Goal: Task Accomplishment & Management: Use online tool/utility

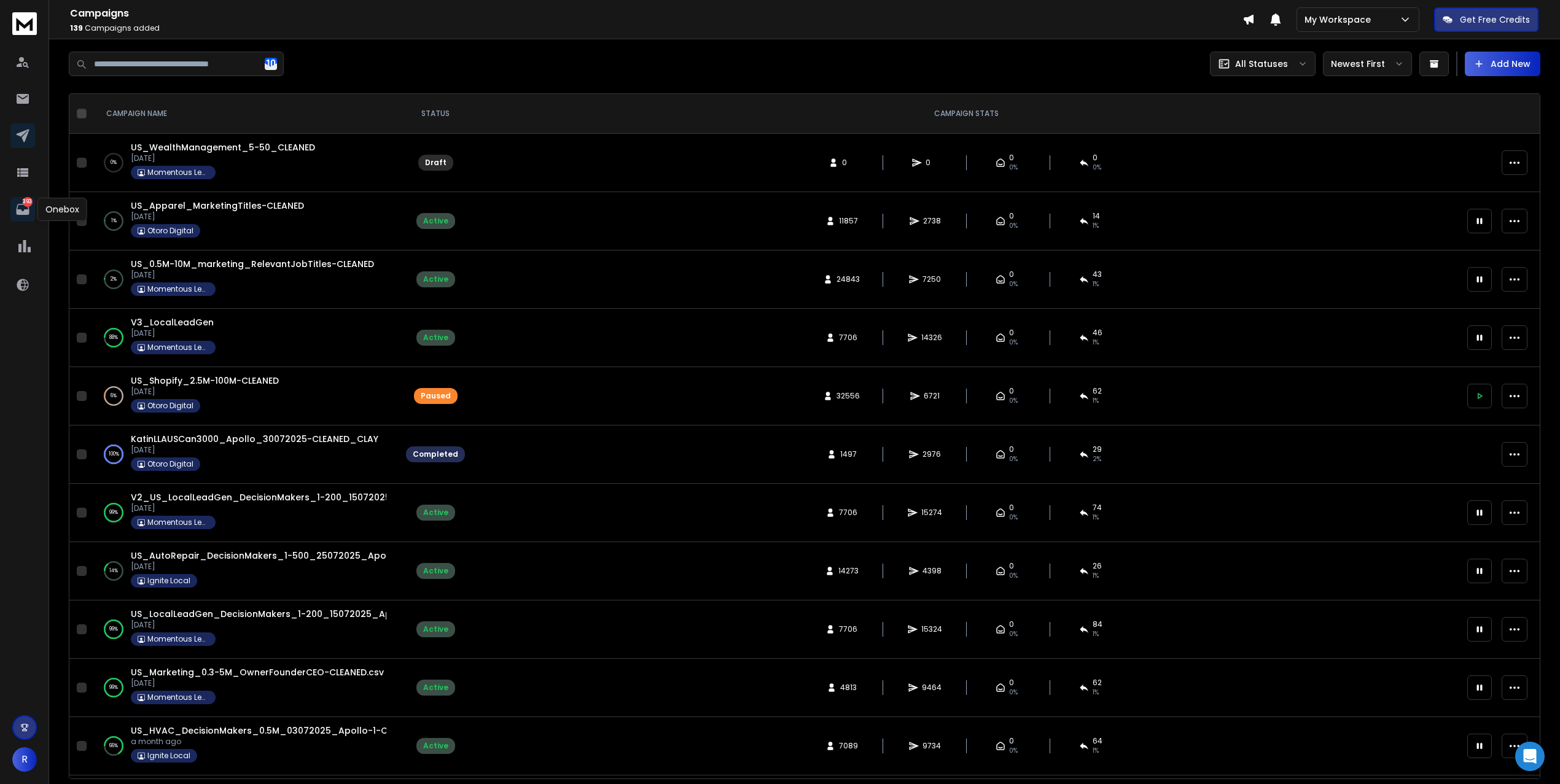
click at [12, 203] on link "393" at bounding box center [23, 209] width 25 height 25
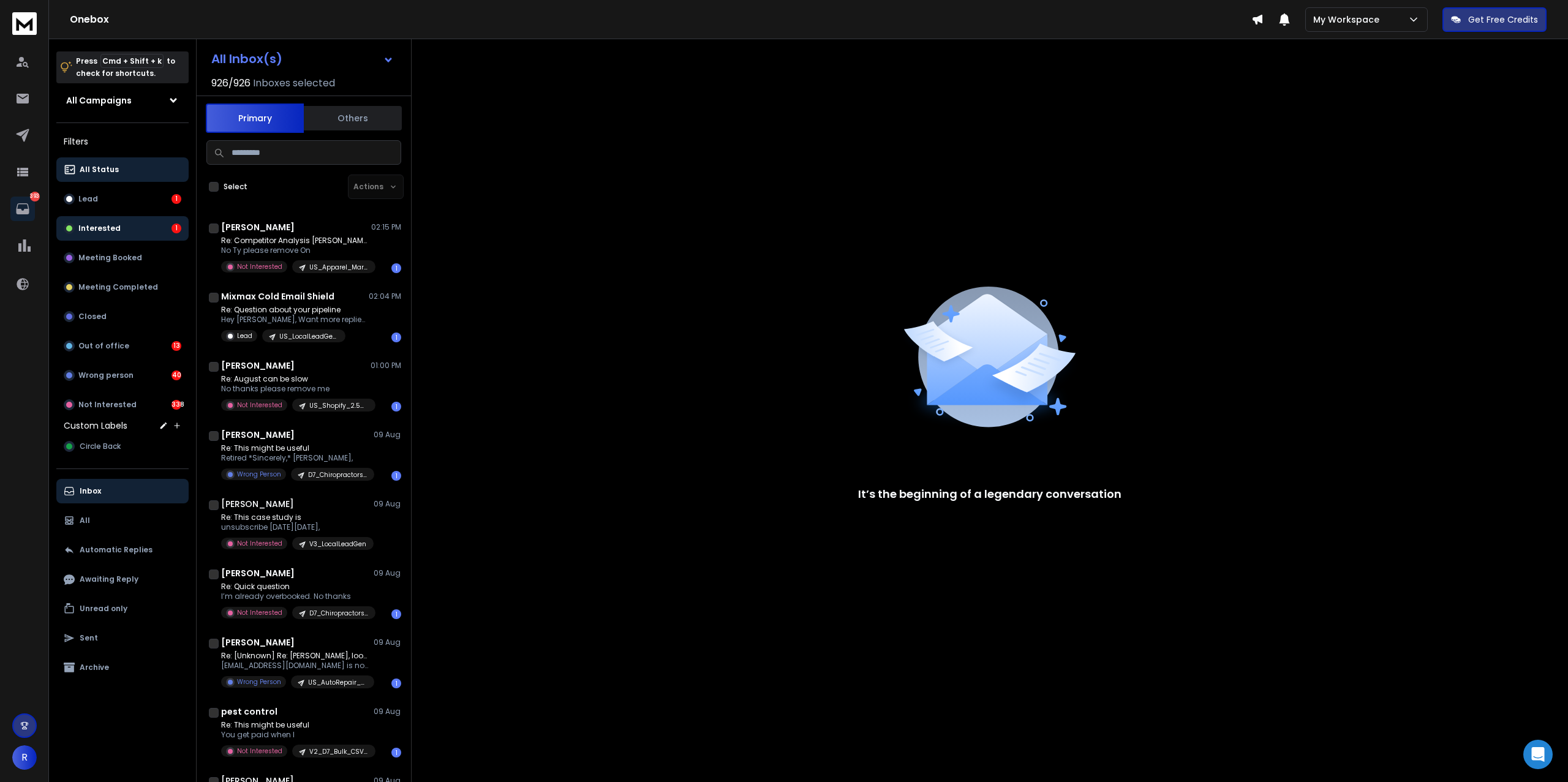
click at [157, 224] on button "Interested 1" at bounding box center [123, 229] width 132 height 25
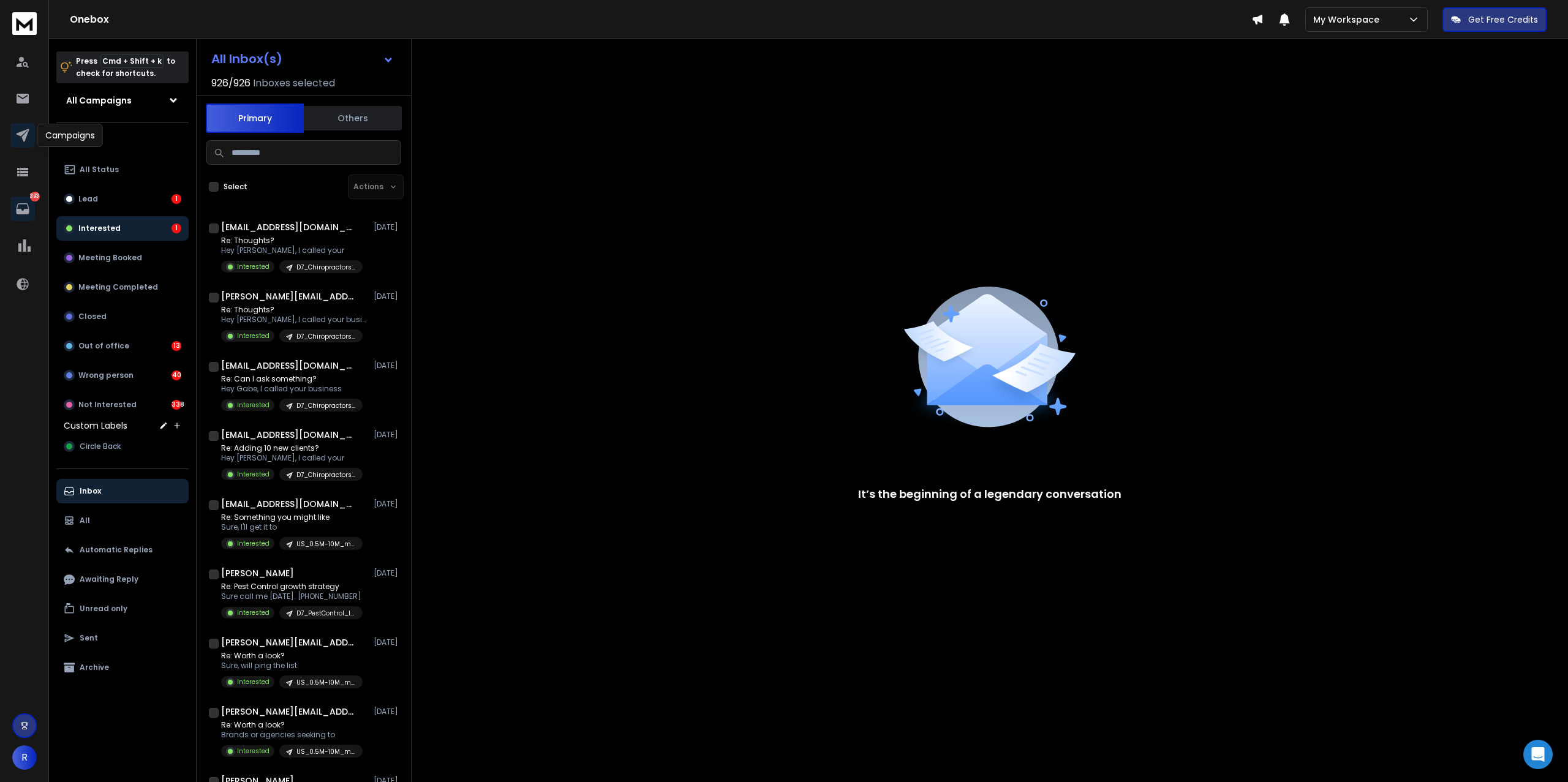
click at [25, 135] on icon at bounding box center [22, 134] width 12 height 12
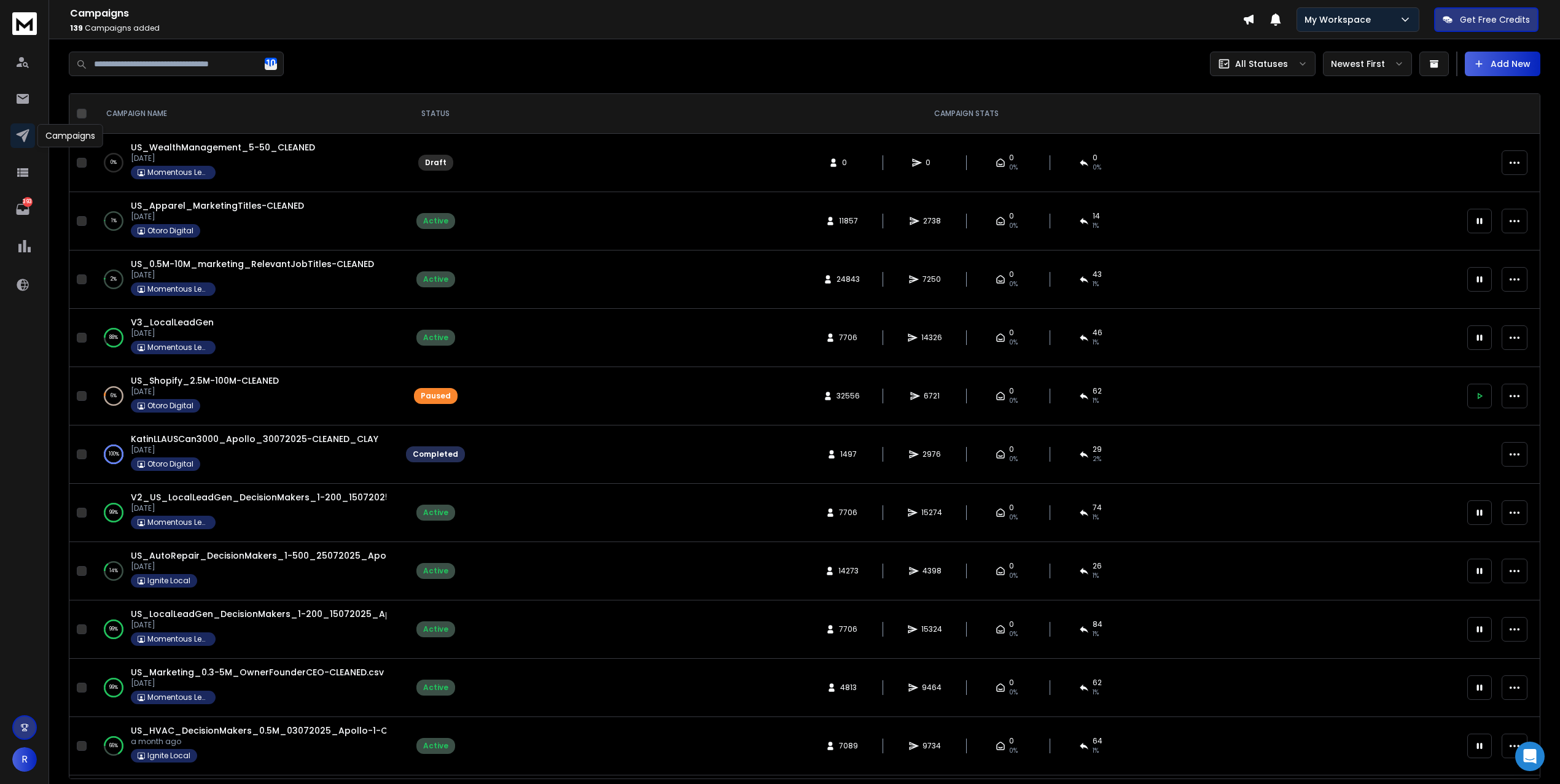
click at [1349, 28] on button "My Workspace" at bounding box center [1358, 20] width 123 height 25
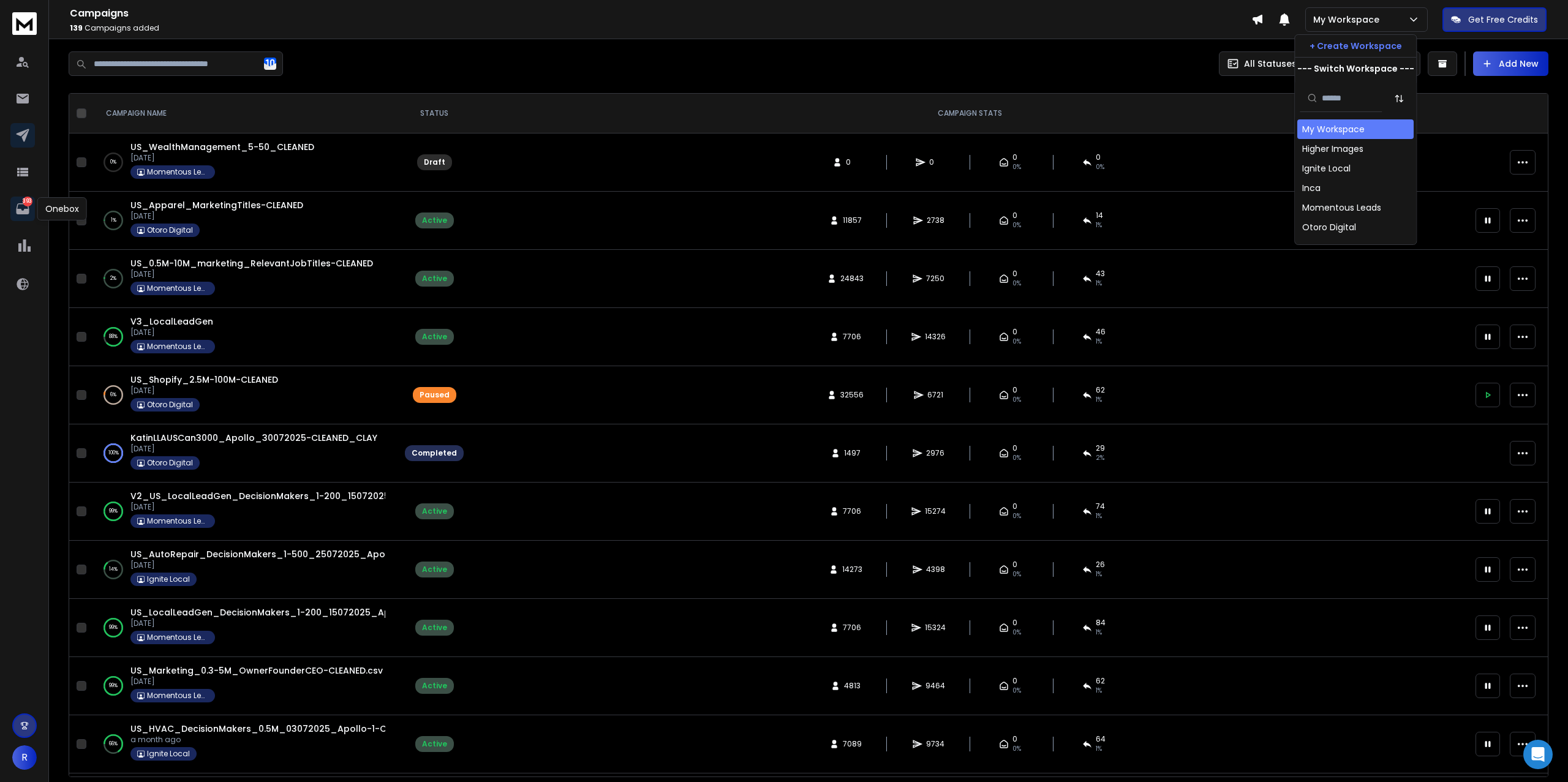
click at [11, 202] on link "393" at bounding box center [23, 209] width 25 height 25
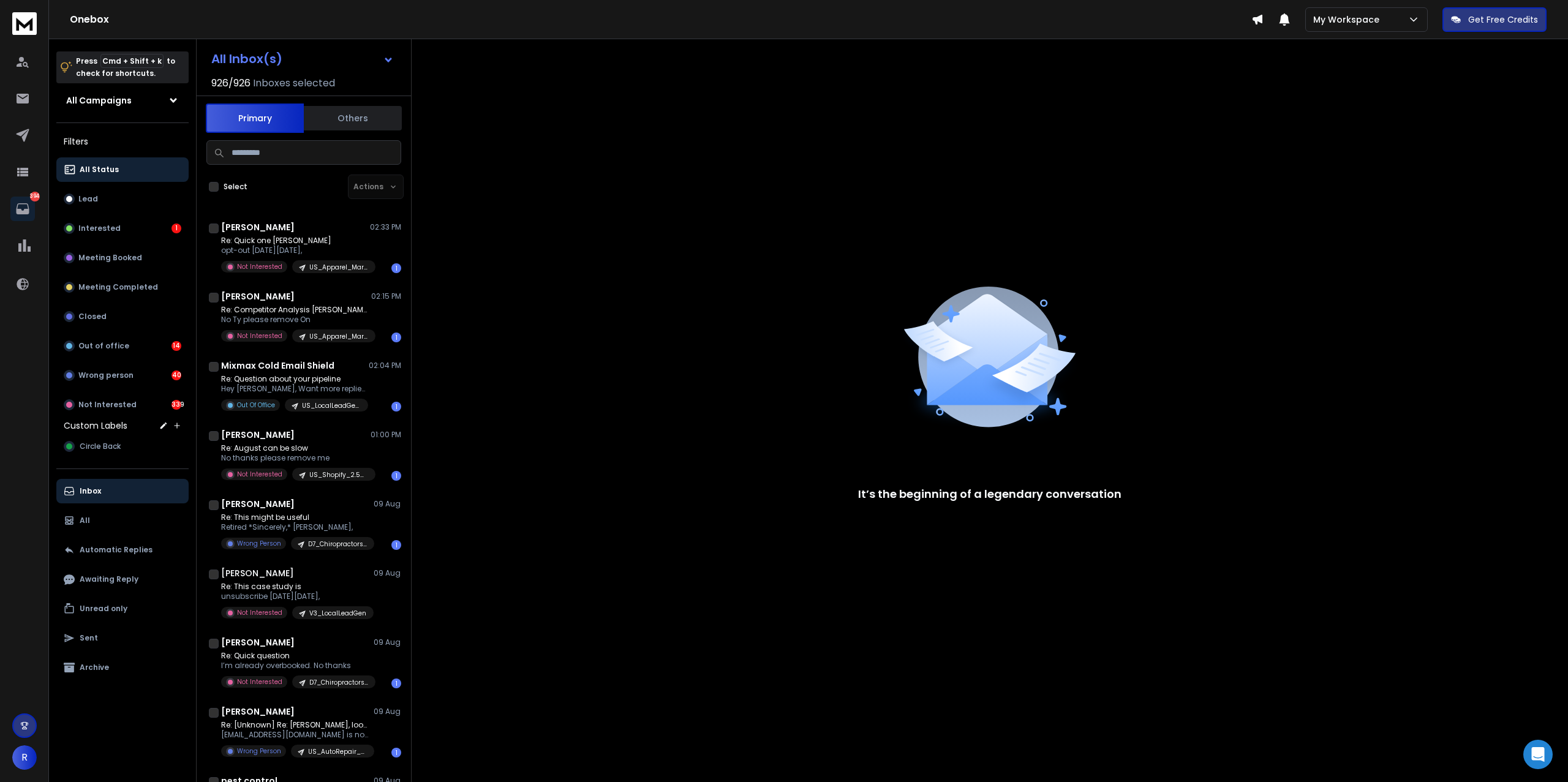
click at [276, 167] on div "Select Actions [PERSON_NAME] 02:33 PM Re: Quick one [PERSON_NAME] opt-out [DATE…" at bounding box center [303, 462] width 214 height 655
click at [275, 161] on input at bounding box center [303, 153] width 194 height 25
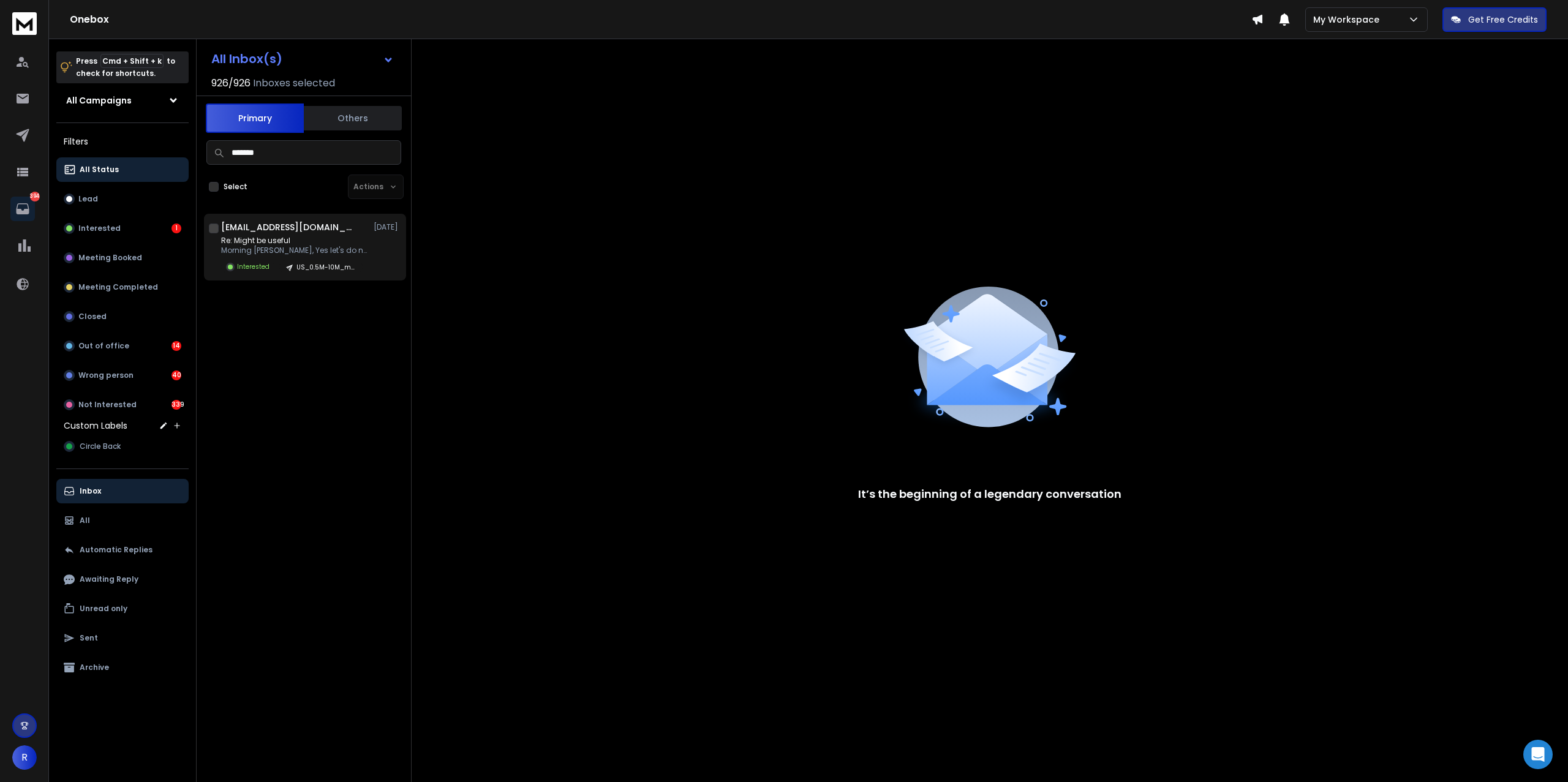
type input "*******"
click at [274, 257] on div "Re: Might be useful Morning [PERSON_NAME], Yes let's do next Interested US_0.5M…" at bounding box center [295, 254] width 147 height 37
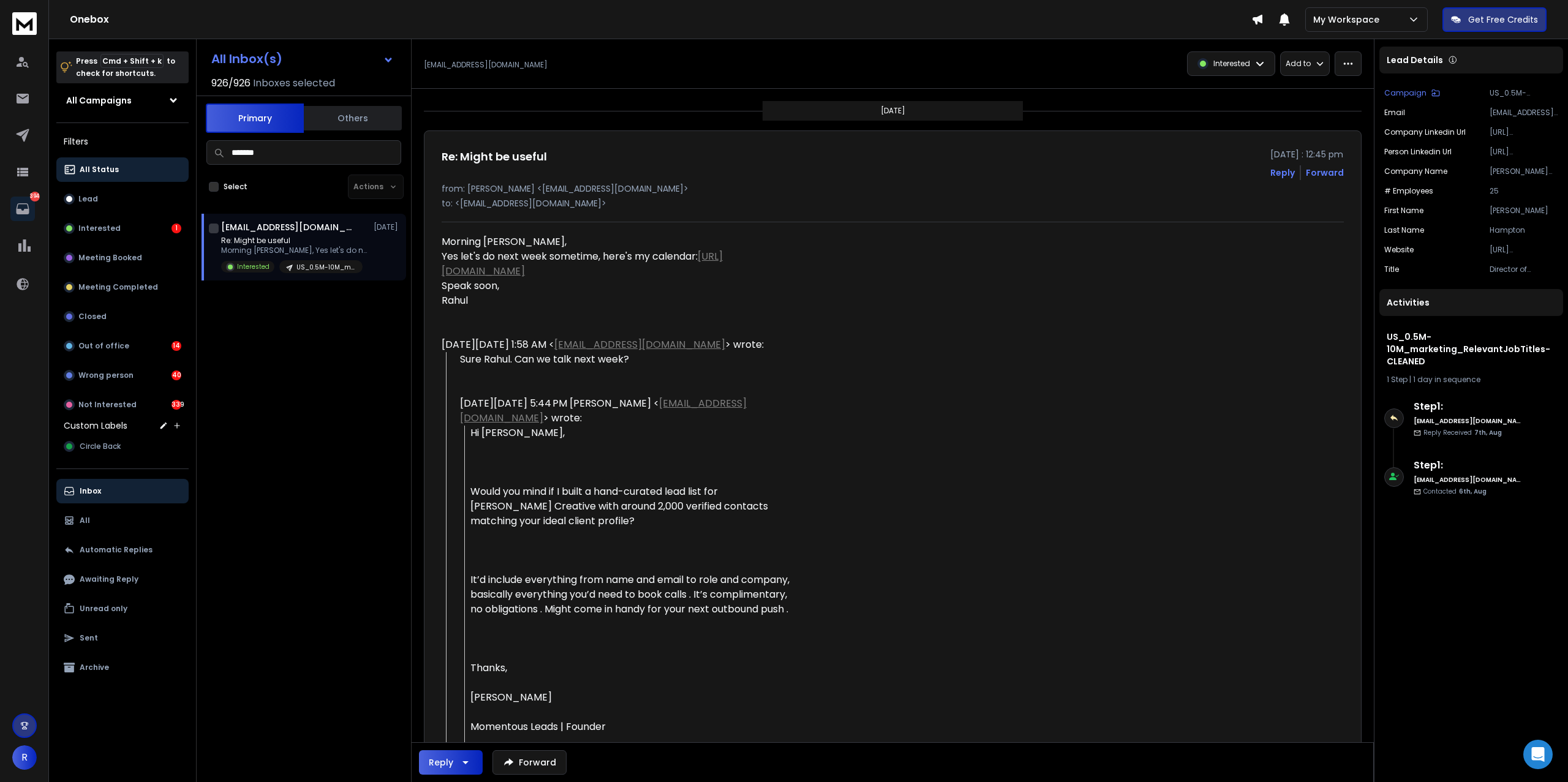
click at [1205, 53] on div "Interested" at bounding box center [1231, 63] width 87 height 23
click at [1233, 121] on div "Meeting Booked" at bounding box center [1249, 130] width 112 height 19
click at [526, 576] on blockquote "Hi [PERSON_NAME], Would you mind if I built a hand-curated lead list for [PERSO…" at bounding box center [632, 588] width 335 height 324
click at [29, 142] on icon at bounding box center [22, 135] width 14 height 14
